Goal: Check status

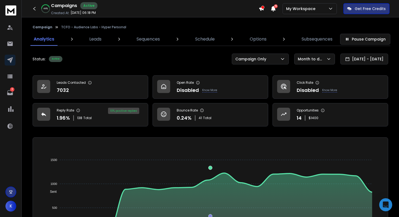
scroll to position [57, 0]
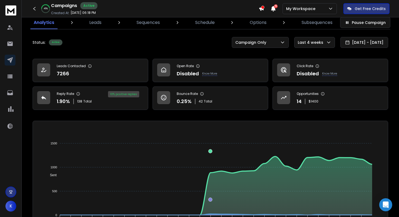
scroll to position [5, 0]
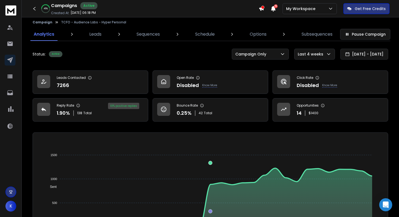
click at [291, 64] on div "Status: Active Pause Campaign Campaign Only Last 4 weeks 21 Jul 2025 - 19 Aug 2…" at bounding box center [211, 216] width 356 height 335
click at [298, 52] on p "Last 4 weeks" at bounding box center [312, 53] width 28 height 5
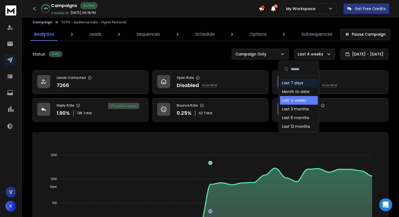
click at [292, 81] on div "Last 7 days" at bounding box center [292, 82] width 21 height 5
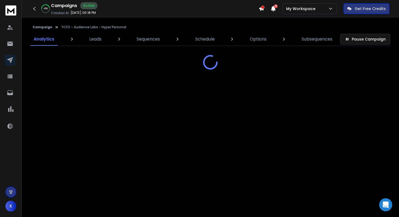
scroll to position [0, 0]
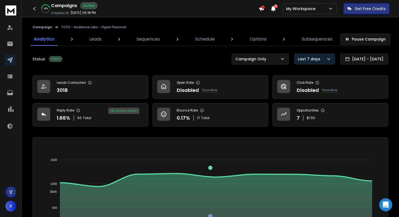
click at [298, 60] on p "Last 7 days" at bounding box center [310, 58] width 25 height 5
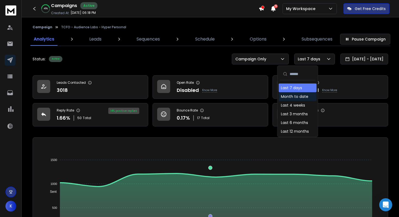
click at [291, 97] on div "Month to date" at bounding box center [294, 96] width 27 height 5
